Goal: Task Accomplishment & Management: Manage account settings

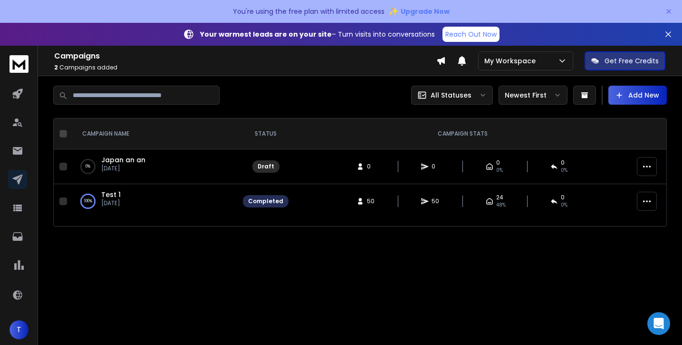
click at [307, 269] on div "You're using the free plan with limited access ✨ Upgrade Now Your warmest leads…" at bounding box center [341, 172] width 682 height 345
click at [267, 242] on div "You're using the free plan with limited access ✨ Upgrade Now Your warmest leads…" at bounding box center [341, 172] width 682 height 345
click at [17, 151] on icon at bounding box center [17, 150] width 11 height 11
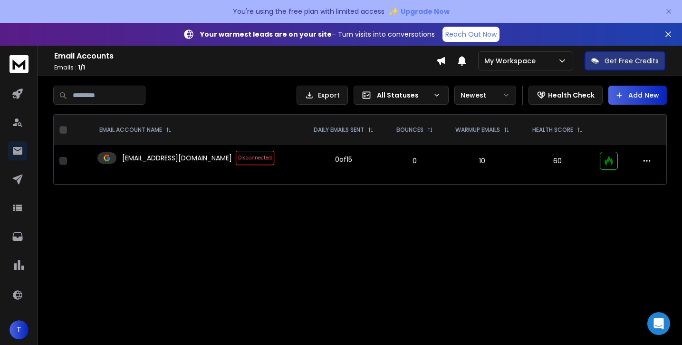
click at [429, 263] on div "You're using the free plan with limited access ✨ Upgrade Now Your warmest leads…" at bounding box center [341, 172] width 682 height 345
click at [637, 94] on button "Add New" at bounding box center [638, 95] width 58 height 19
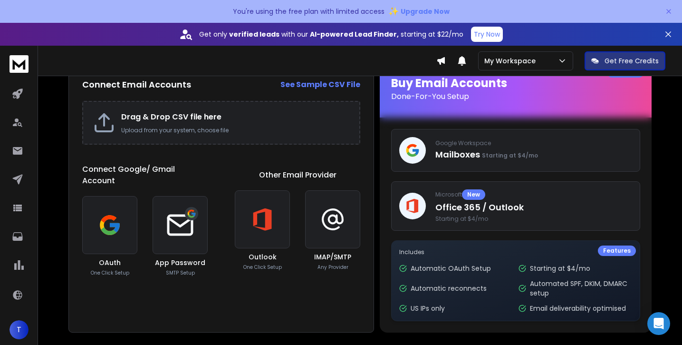
scroll to position [81, 0]
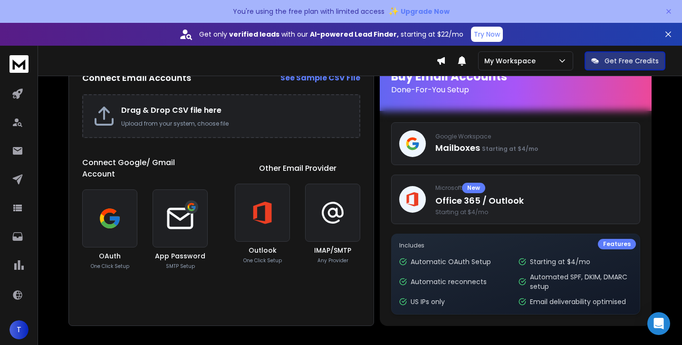
click at [218, 285] on div "Connect Email Accounts See Sample CSV File Drag & Drop CSV file here Upload fro…" at bounding box center [221, 192] width 306 height 268
click at [168, 209] on icon at bounding box center [180, 218] width 24 height 19
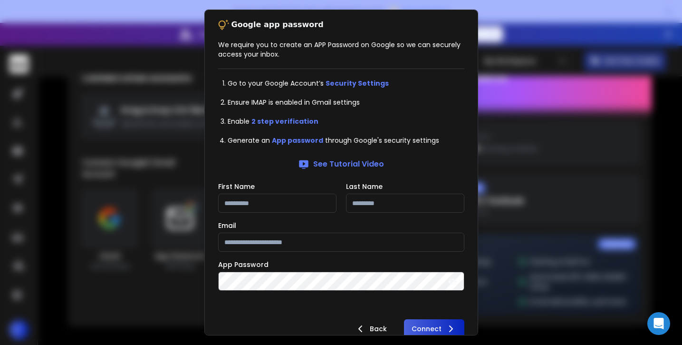
scroll to position [48, 0]
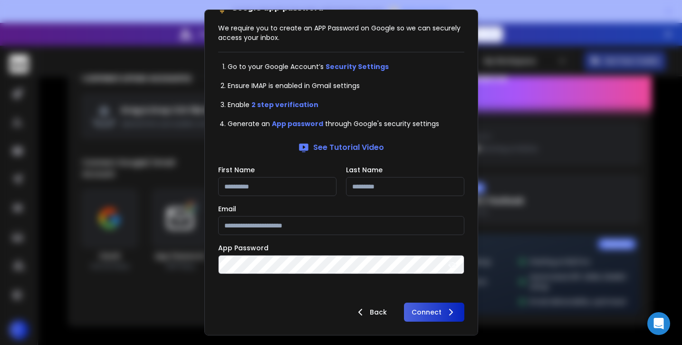
click at [297, 178] on input "text" at bounding box center [277, 186] width 118 height 19
type input "****"
click at [386, 187] on input "text" at bounding box center [405, 186] width 118 height 19
type input "******"
click at [348, 228] on input "email" at bounding box center [341, 225] width 246 height 19
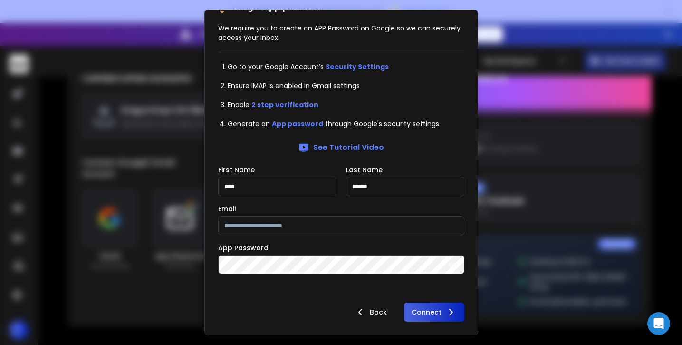
type input "**********"
click at [458, 267] on div at bounding box center [455, 265] width 14 height 9
click at [444, 308] on button "Connect" at bounding box center [434, 311] width 60 height 19
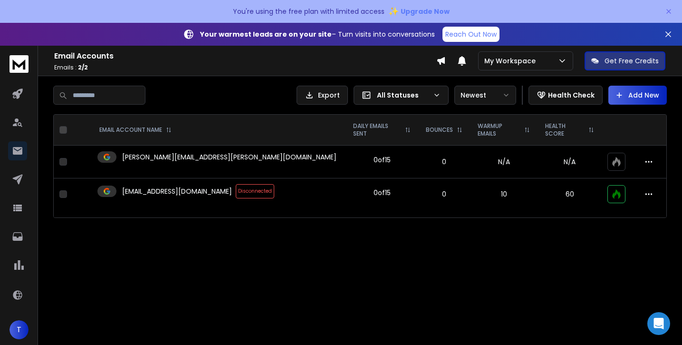
click at [614, 160] on icon at bounding box center [617, 162] width 8 height 10
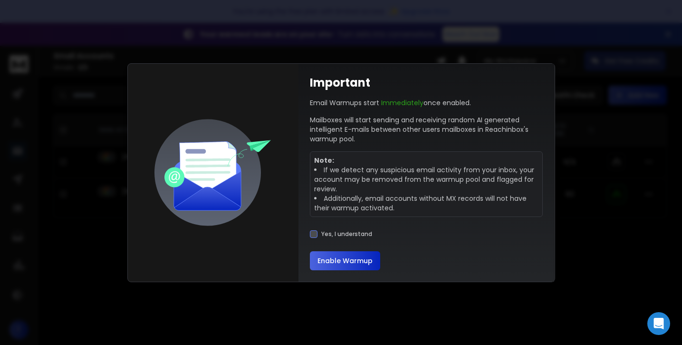
click at [312, 234] on button "Yes, I understand" at bounding box center [314, 234] width 8 height 8
click at [336, 263] on button "Enable Warmup" at bounding box center [345, 260] width 70 height 19
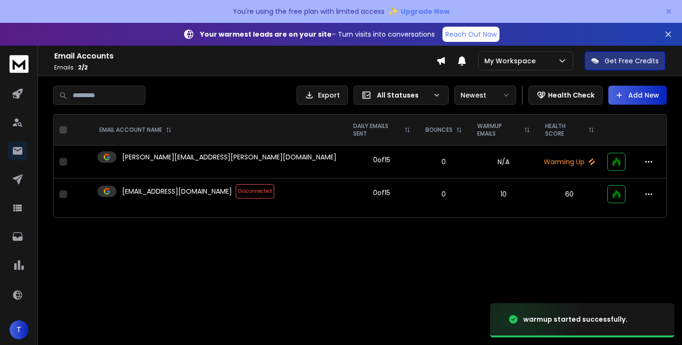
click at [360, 263] on div "You're using the free plan with limited access ✨ Upgrade Now Your warmest leads…" at bounding box center [341, 172] width 682 height 345
click at [409, 269] on div "You're using the free plan with limited access ✨ Upgrade Now Your warmest leads…" at bounding box center [341, 172] width 682 height 345
click at [507, 165] on td "N/A" at bounding box center [504, 162] width 68 height 33
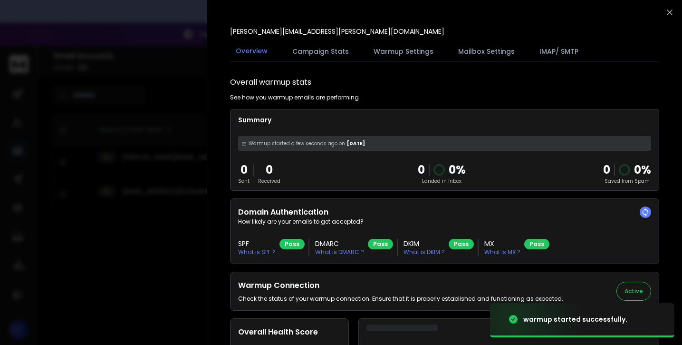
click at [392, 56] on button "Warmup Settings" at bounding box center [403, 51] width 71 height 21
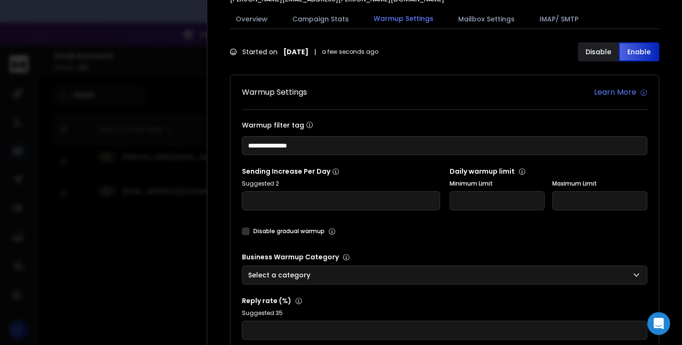
scroll to position [42, 0]
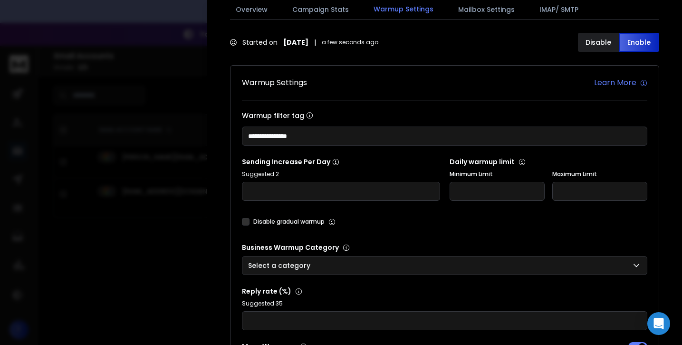
click at [325, 196] on input "*" at bounding box center [341, 191] width 198 height 19
click at [507, 222] on div "Disable gradual warmup" at bounding box center [445, 221] width 406 height 19
click at [291, 223] on label "Disable gradual warmup" at bounding box center [288, 222] width 71 height 8
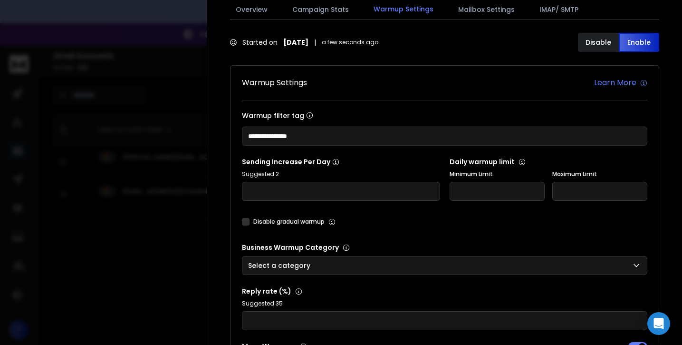
click at [250, 223] on button "Disable gradual warmup" at bounding box center [246, 222] width 8 height 8
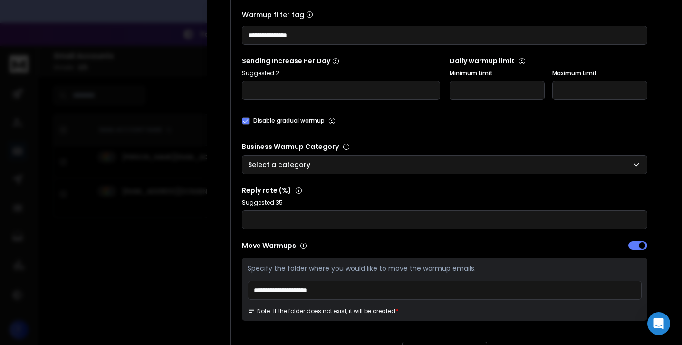
scroll to position [145, 0]
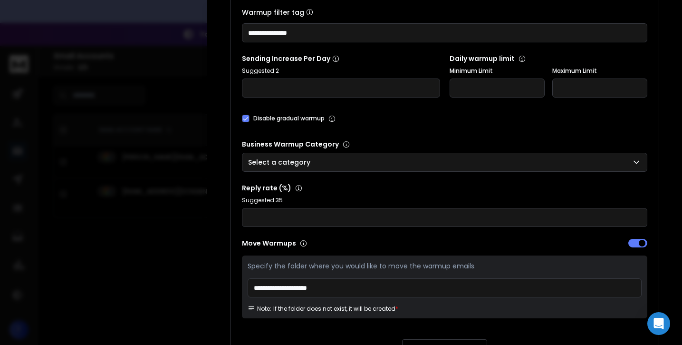
click at [296, 221] on input "**" at bounding box center [445, 217] width 406 height 19
type input "****"
click at [562, 83] on input "**" at bounding box center [600, 87] width 95 height 19
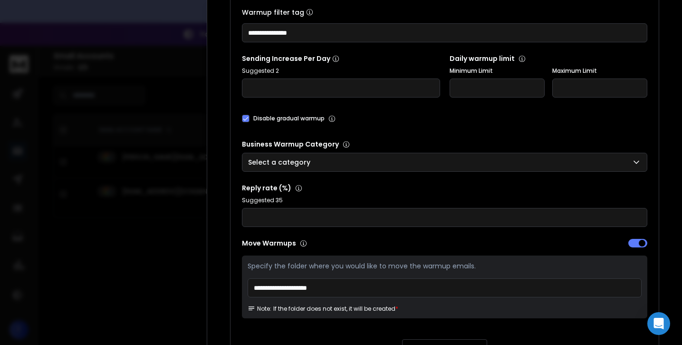
type input "**"
click at [572, 124] on div "Disable gradual warmup" at bounding box center [445, 118] width 406 height 19
click at [476, 88] on input "*" at bounding box center [497, 87] width 95 height 19
click at [386, 88] on input "*" at bounding box center [341, 87] width 198 height 19
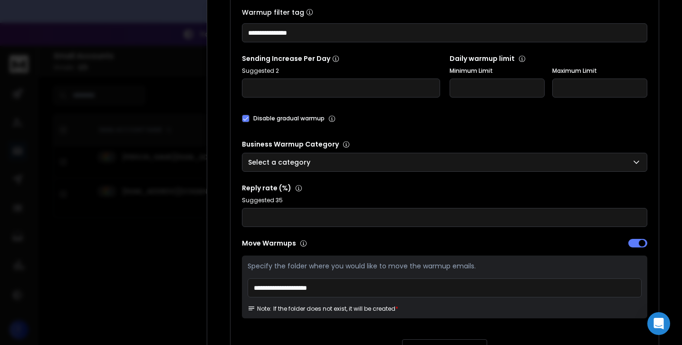
click at [471, 89] on input "*" at bounding box center [497, 87] width 95 height 19
type input "**"
click at [367, 90] on input "*" at bounding box center [341, 87] width 198 height 19
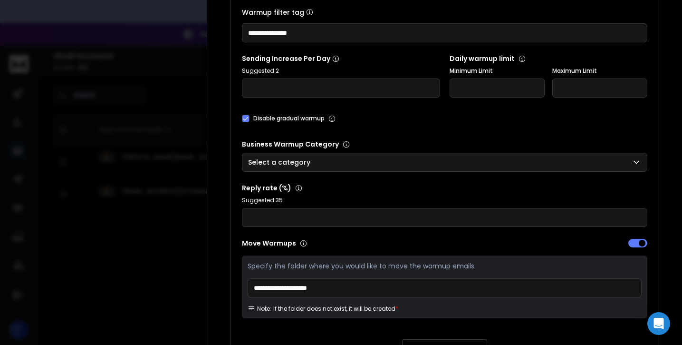
click at [367, 90] on input "*" at bounding box center [341, 87] width 198 height 19
drag, startPoint x: 367, startPoint y: 90, endPoint x: 399, endPoint y: 43, distance: 56.6
click at [367, 89] on input "*" at bounding box center [341, 87] width 198 height 19
click at [465, 131] on form "**********" at bounding box center [445, 190] width 406 height 432
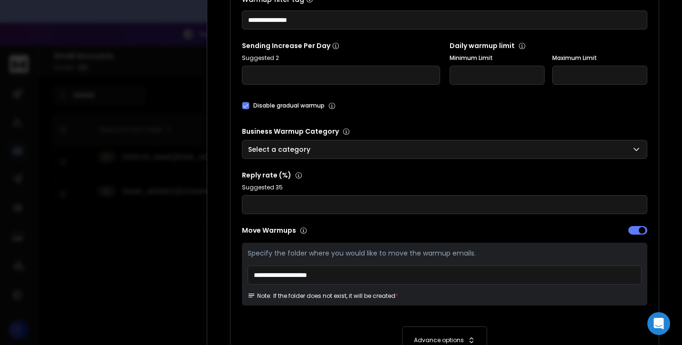
scroll to position [245, 0]
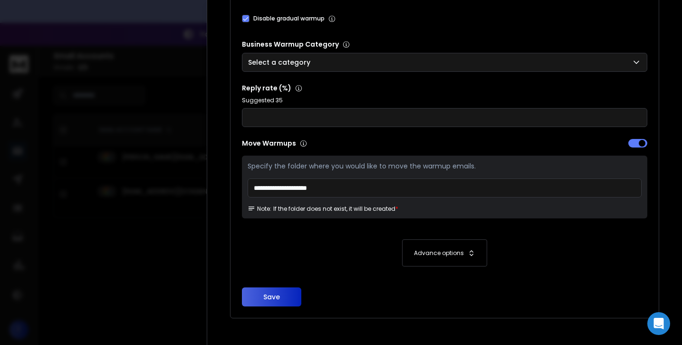
click at [239, 295] on div "**********" at bounding box center [444, 90] width 429 height 456
click at [275, 306] on div "**********" at bounding box center [444, 90] width 429 height 456
click at [292, 300] on button "Save" at bounding box center [271, 296] width 59 height 19
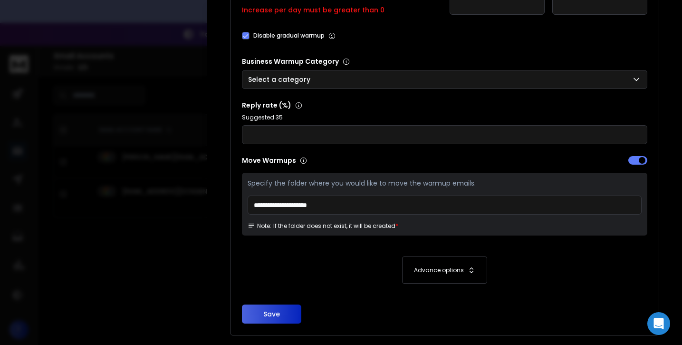
scroll to position [60, 0]
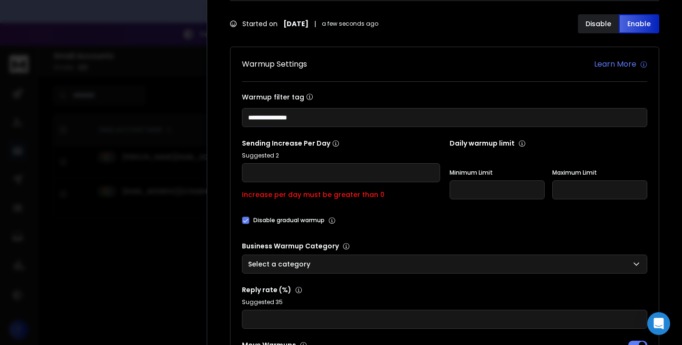
click at [368, 168] on input "number" at bounding box center [341, 172] width 198 height 19
click at [246, 219] on button "Disable gradual warmup" at bounding box center [246, 220] width 8 height 8
click at [245, 221] on button "Disable gradual warmup" at bounding box center [246, 220] width 8 height 8
click at [279, 162] on div "Sending Increase Per Day Suggested 2 Increase per day must be greater than 0" at bounding box center [341, 168] width 198 height 61
click at [282, 167] on input "number" at bounding box center [341, 172] width 198 height 19
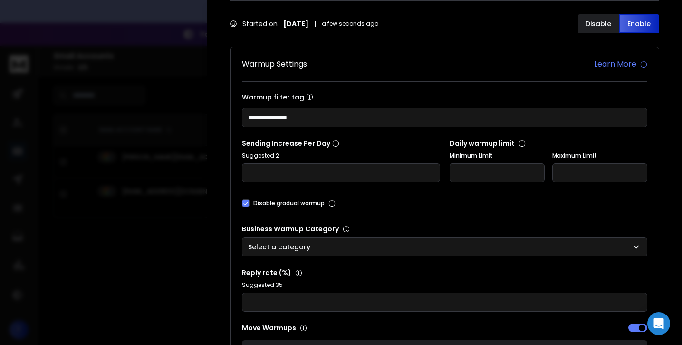
type input "*"
click at [404, 194] on div "Disable gradual warmup" at bounding box center [445, 203] width 406 height 19
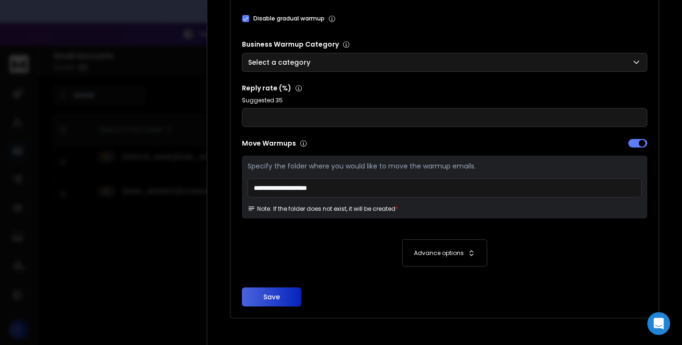
click at [277, 304] on button "Save" at bounding box center [271, 296] width 59 height 19
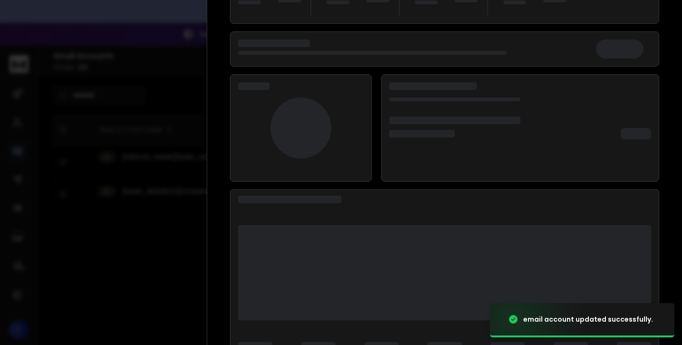
scroll to position [149, 0]
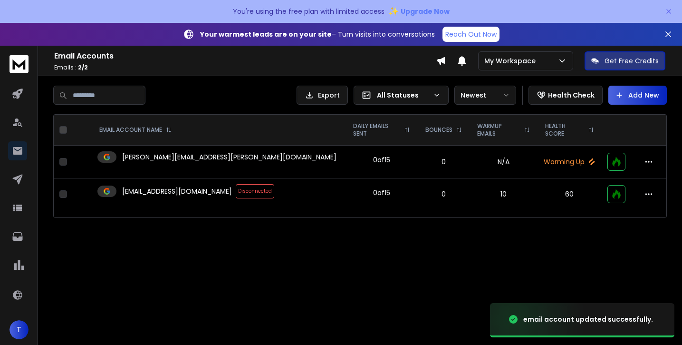
click at [295, 293] on div "You're using the free plan with limited access ✨ Upgrade Now Your warmest leads…" at bounding box center [341, 172] width 682 height 345
